Goal: Check status

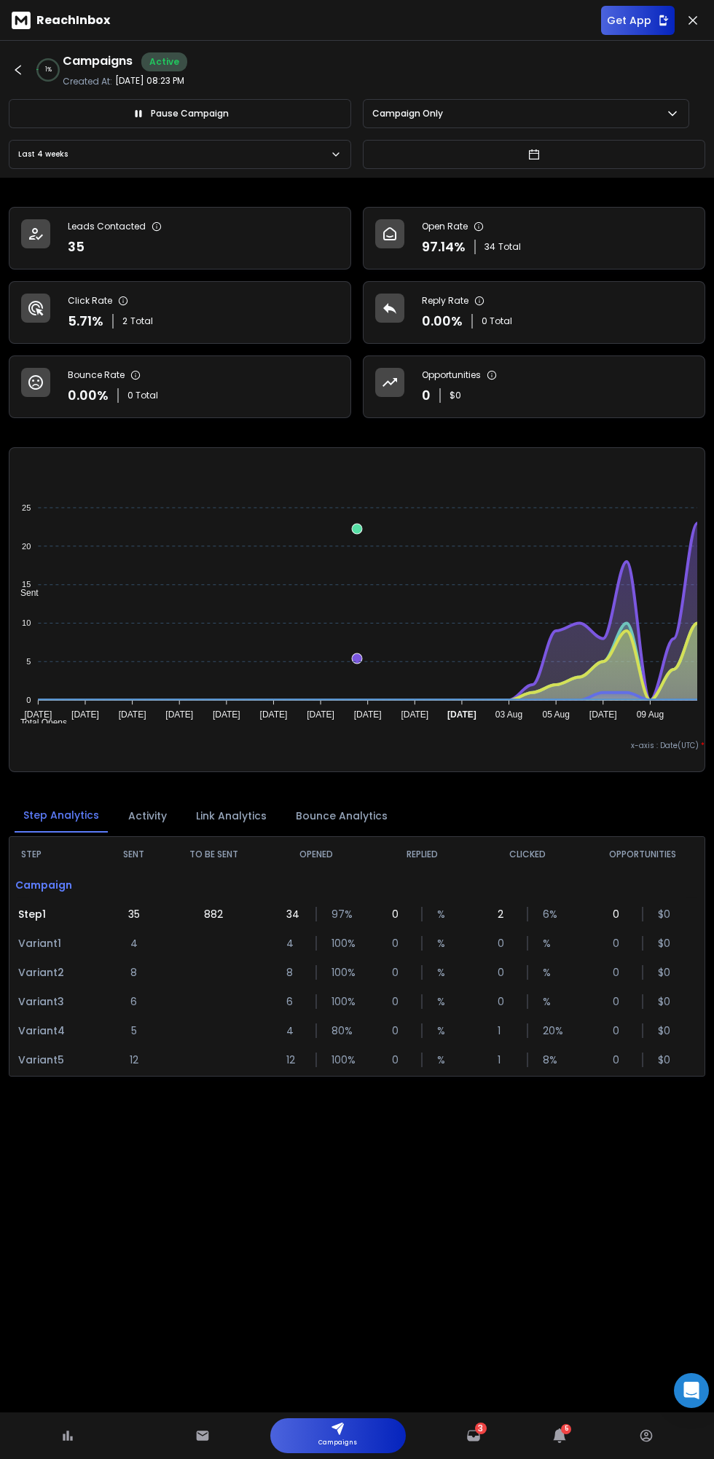
click at [146, 815] on button "Activity" at bounding box center [147, 816] width 56 height 32
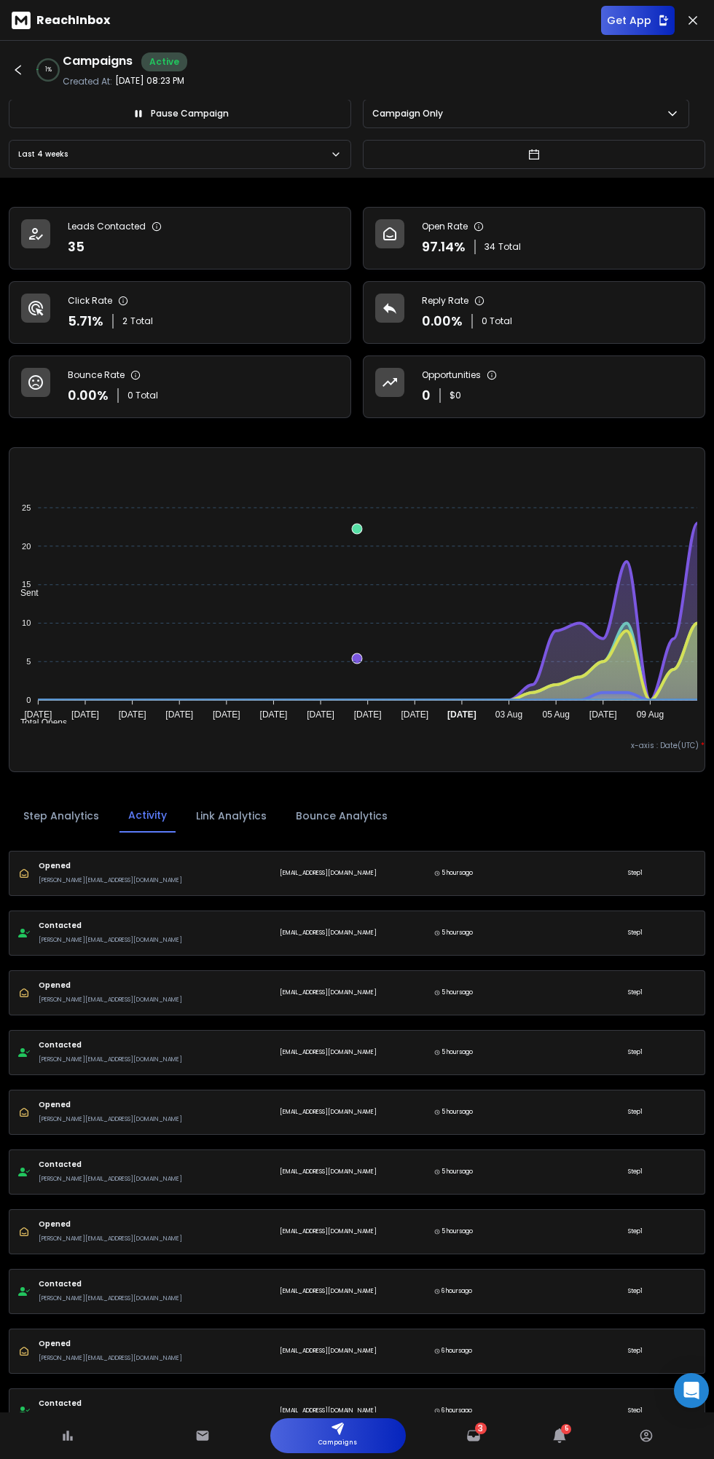
click at [93, 828] on button "Step Analytics" at bounding box center [61, 816] width 93 height 32
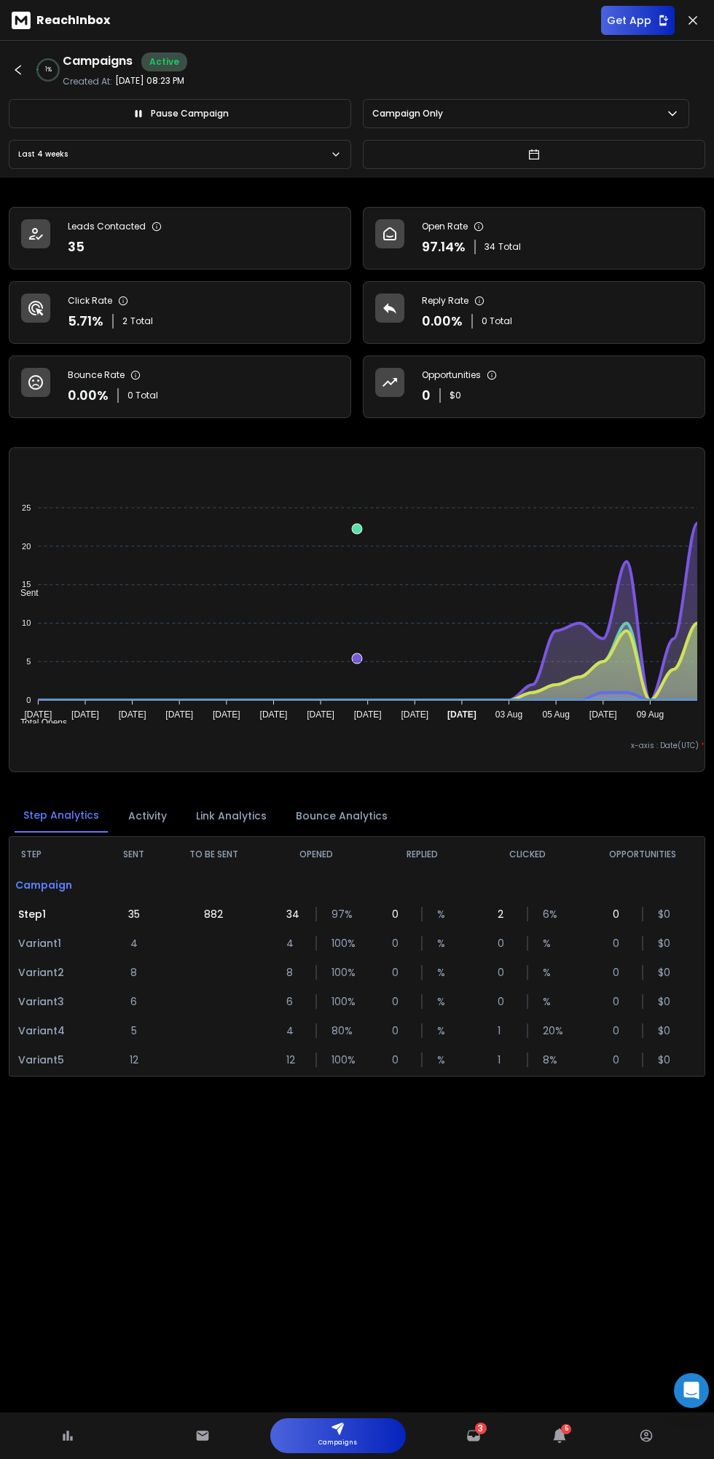
click at [655, 715] on tspan "09 Aug" at bounding box center [650, 714] width 27 height 10
click at [152, 817] on button "Activity" at bounding box center [147, 816] width 56 height 32
